Goal: Task Accomplishment & Management: Use online tool/utility

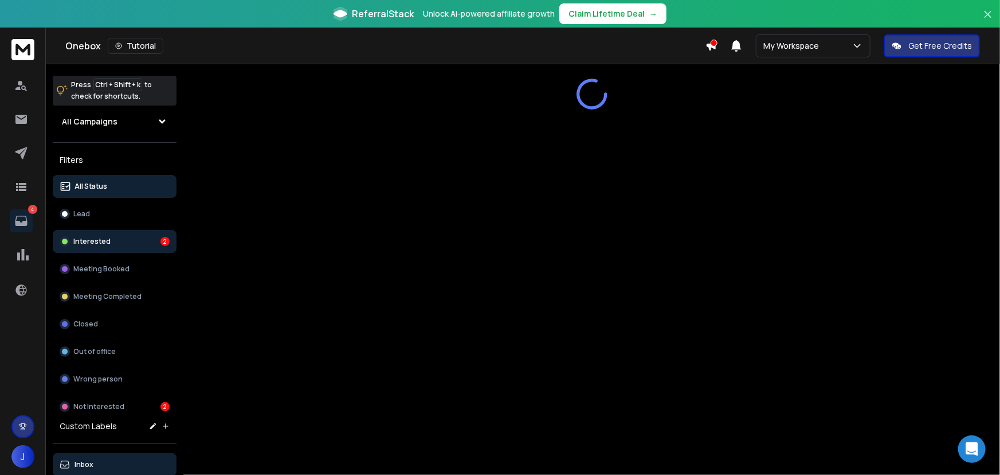
click at [99, 241] on p "Interested" at bounding box center [91, 241] width 37 height 9
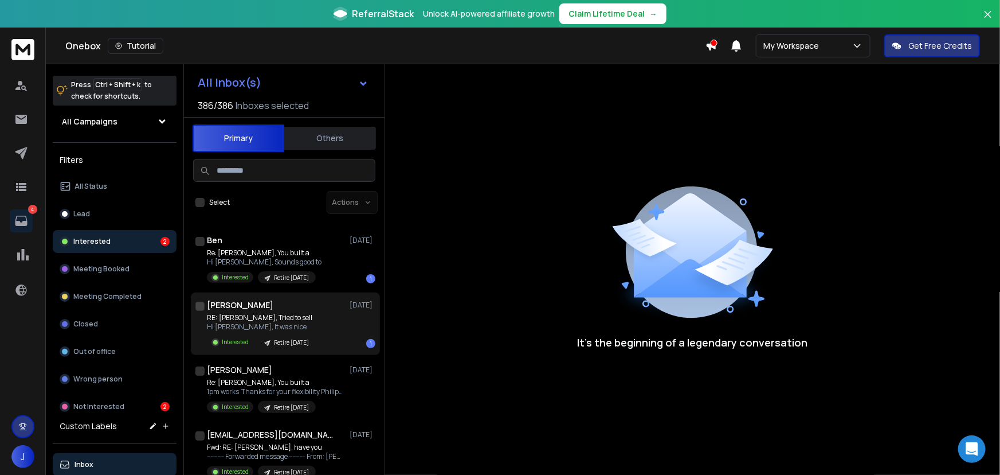
click at [284, 324] on p "Hi [PERSON_NAME], It was nice" at bounding box center [261, 326] width 109 height 9
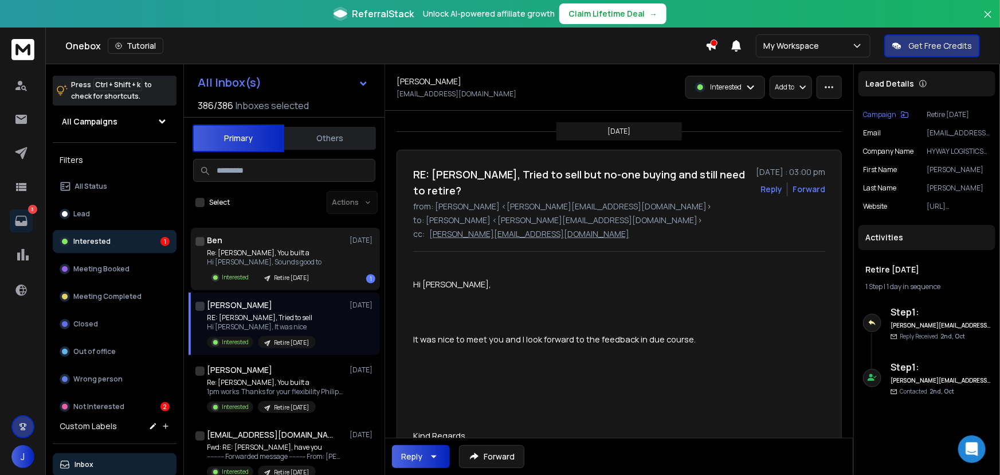
click at [279, 247] on div "Ben [DATE] Re: [PERSON_NAME], You built a Hi [PERSON_NAME], Sounds good to Inte…" at bounding box center [291, 258] width 169 height 49
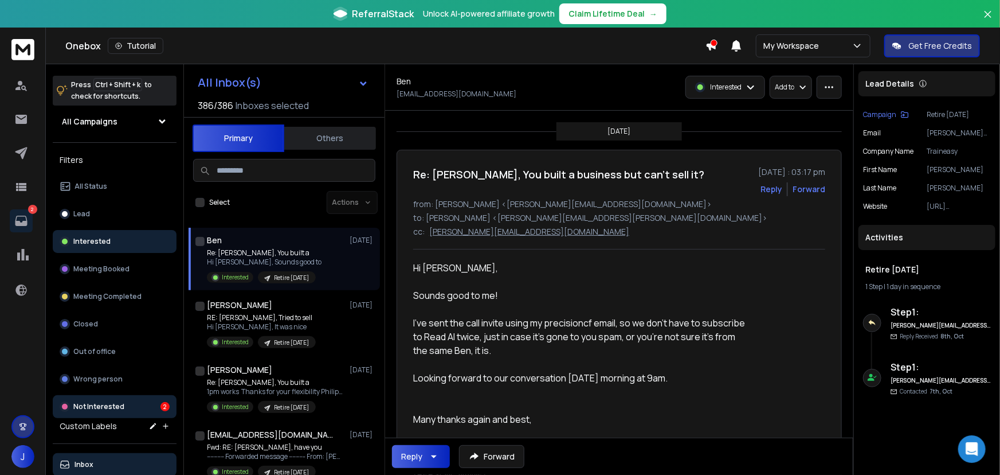
click at [115, 406] on p "Not Interested" at bounding box center [98, 406] width 51 height 9
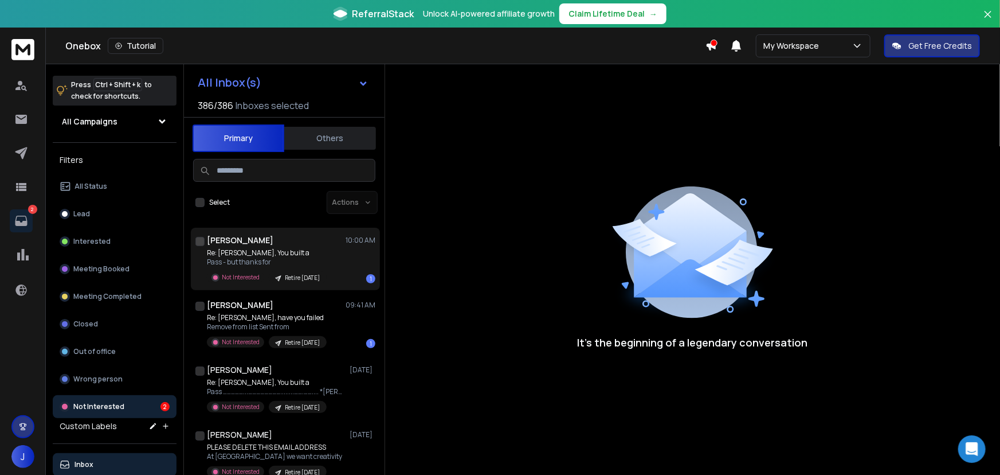
click at [265, 249] on p "Re: [PERSON_NAME], You built a" at bounding box center [267, 252] width 120 height 9
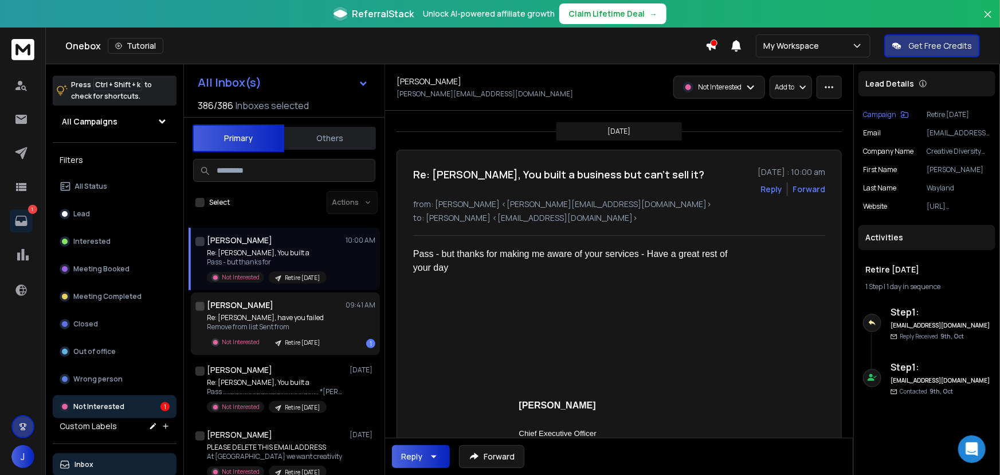
click at [280, 319] on p "Re: [PERSON_NAME], have you failed" at bounding box center [267, 317] width 120 height 9
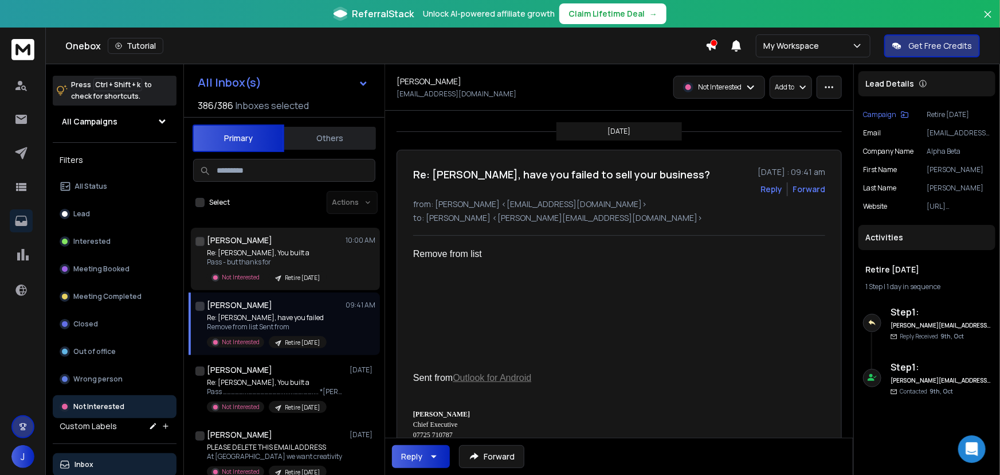
click at [262, 251] on p "Re: [PERSON_NAME], You built a" at bounding box center [267, 252] width 120 height 9
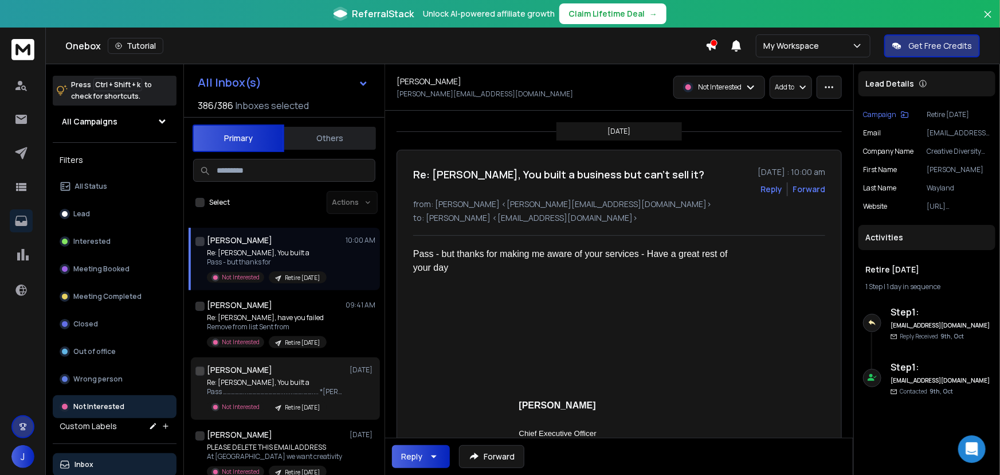
click at [259, 386] on p "Re: [PERSON_NAME], You built a" at bounding box center [276, 382] width 138 height 9
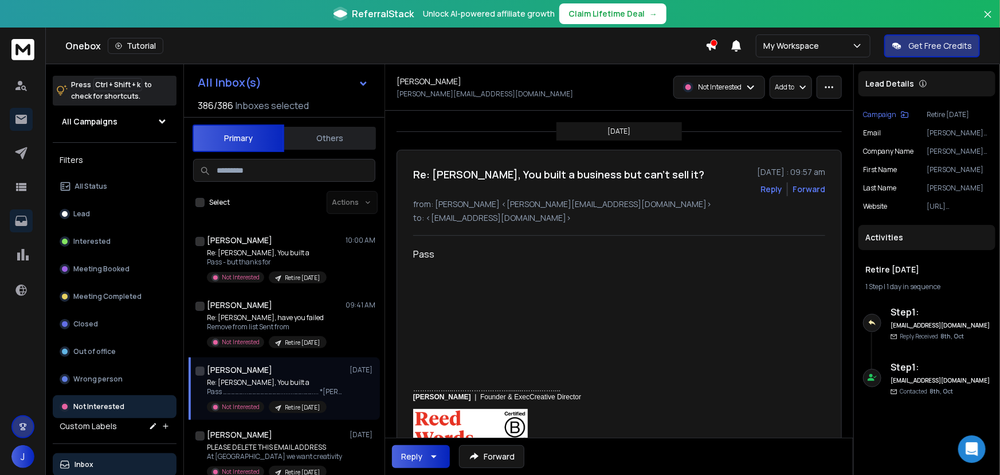
click at [19, 118] on icon at bounding box center [20, 119] width 11 height 9
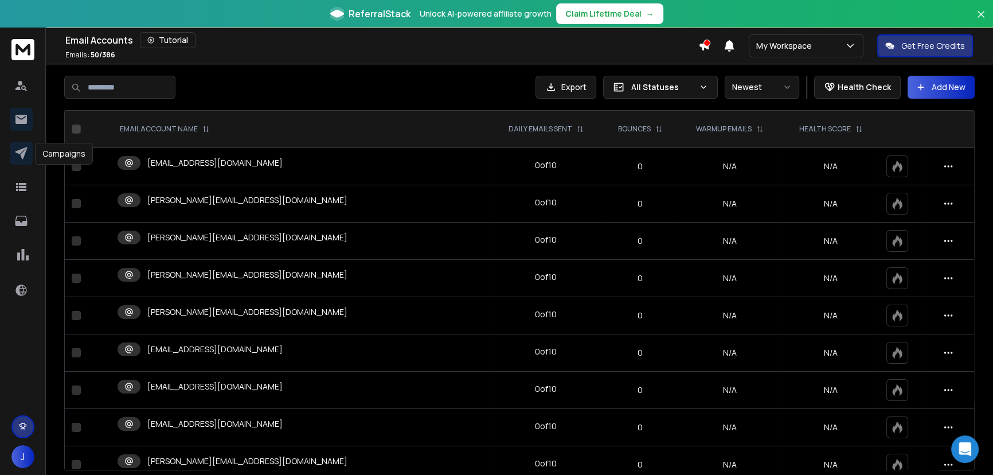
click at [21, 154] on icon at bounding box center [21, 153] width 12 height 12
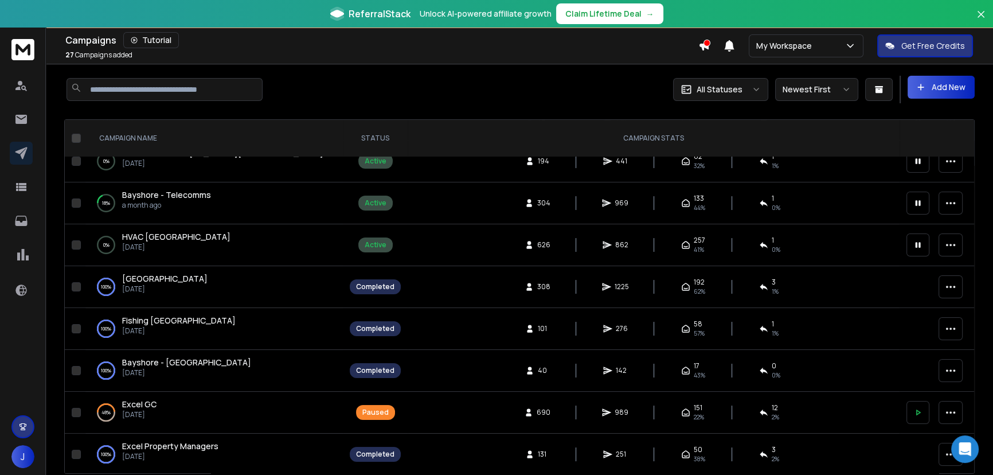
scroll to position [104, 0]
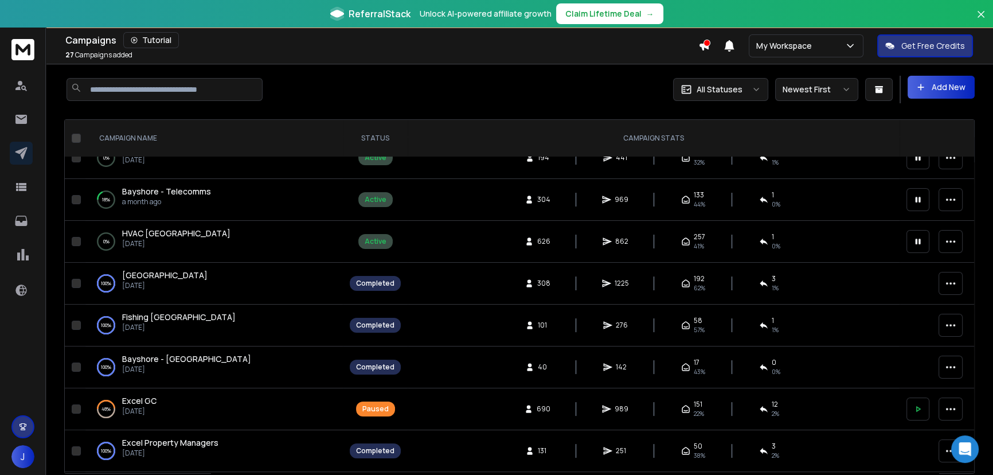
click at [194, 286] on div "100 % Oscar Bay Area [DATE]" at bounding box center [214, 283] width 234 height 28
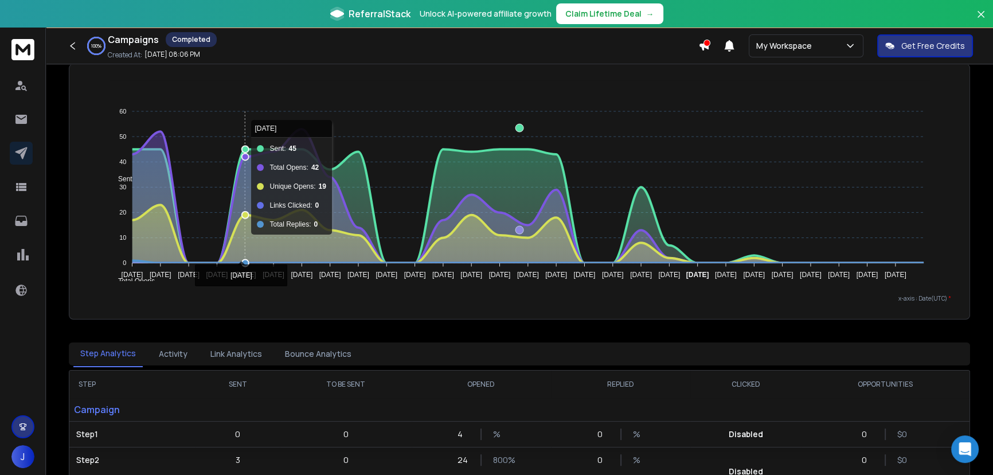
scroll to position [260, 0]
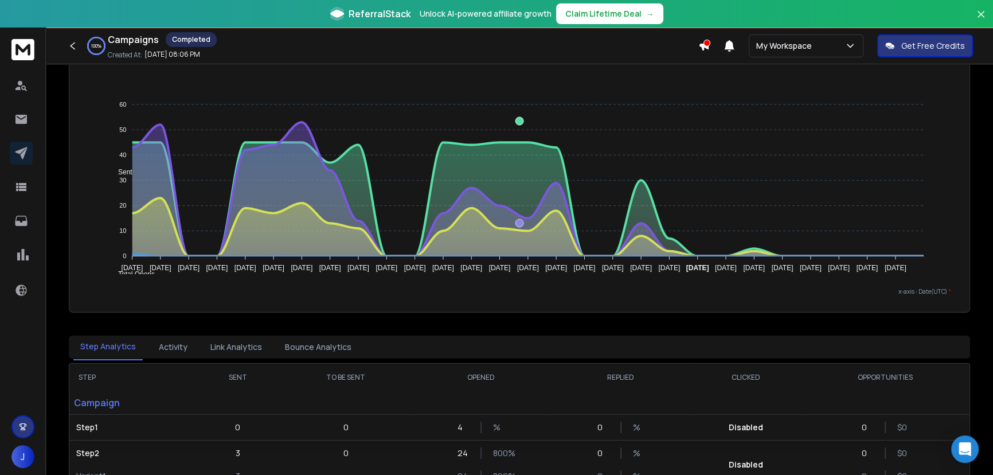
click at [184, 342] on button "Activity" at bounding box center [173, 346] width 42 height 25
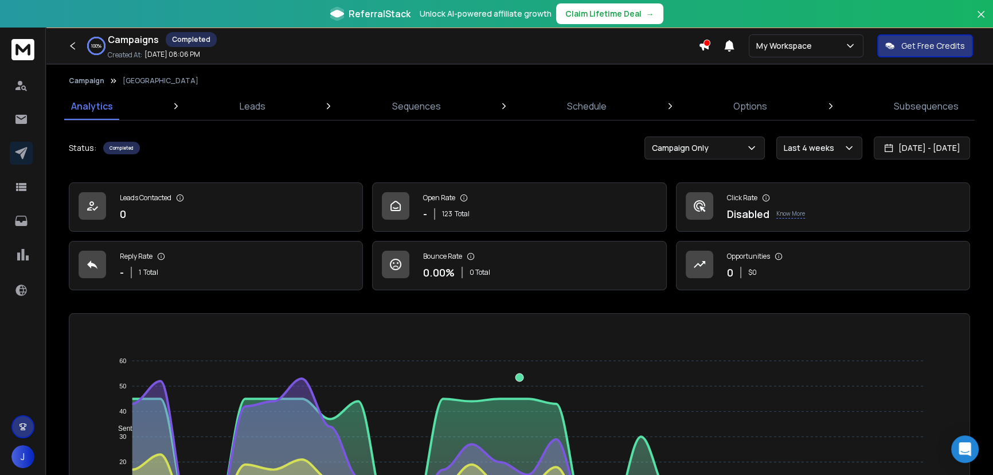
scroll to position [0, 0]
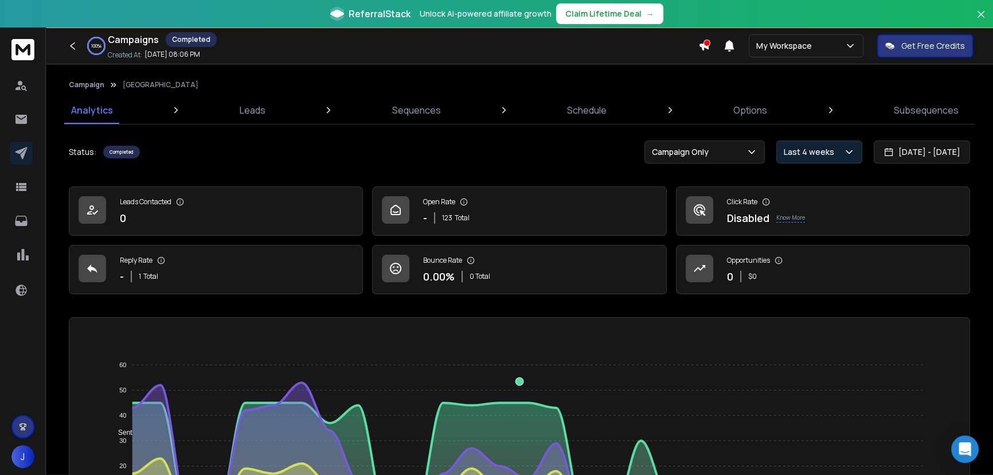
click at [808, 146] on div "Last 4 weeks" at bounding box center [819, 151] width 71 height 11
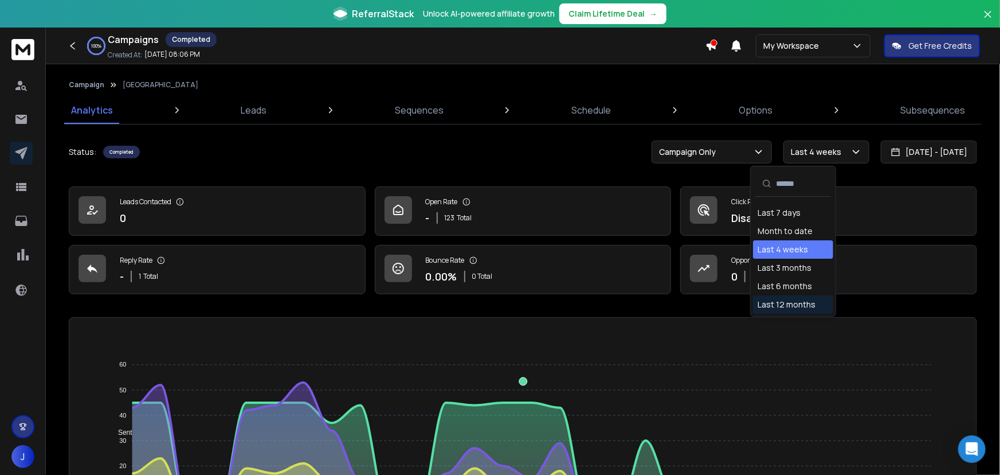
click at [788, 299] on div "Last 12 months" at bounding box center [787, 304] width 58 height 11
